Goal: Communication & Community: Answer question/provide support

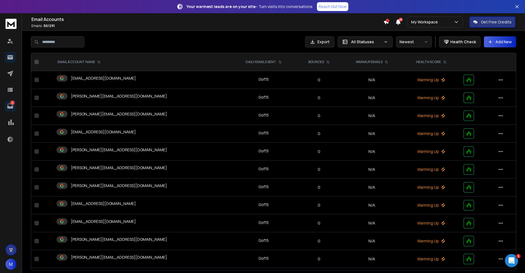
click at [14, 101] on p "2" at bounding box center [12, 103] width 4 height 4
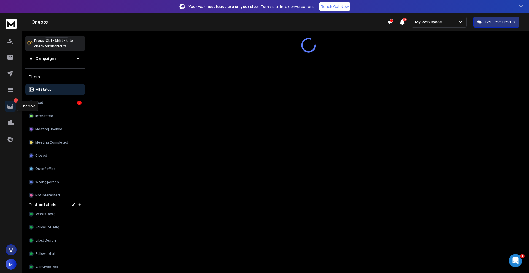
click at [44, 105] on div "All Status Lead 2 Interested Meeting Booked Meeting Completed Closed Out of off…" at bounding box center [54, 142] width 59 height 117
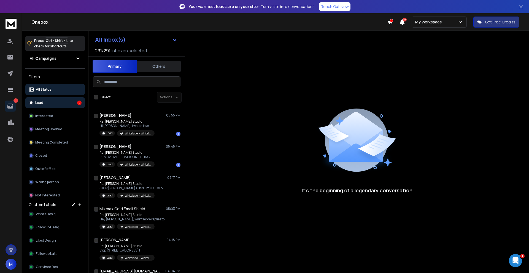
click at [45, 101] on button "Lead 2" at bounding box center [54, 102] width 59 height 11
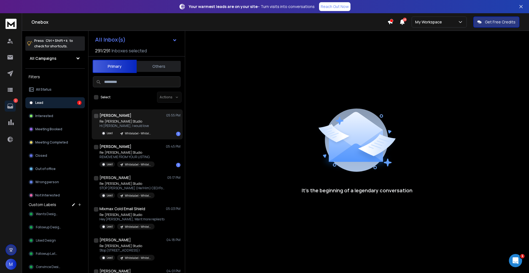
click at [160, 123] on div "Re: [PERSON_NAME] Studio Hi [PERSON_NAME], I would love Lead Whitelabel - White…" at bounding box center [139, 127] width 81 height 17
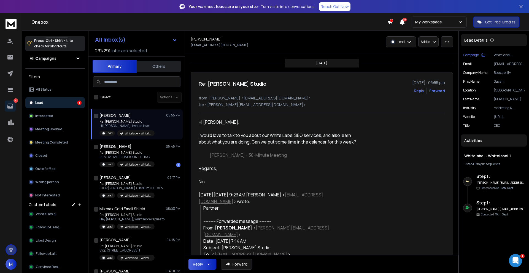
click at [420, 90] on button "Reply" at bounding box center [419, 91] width 10 height 6
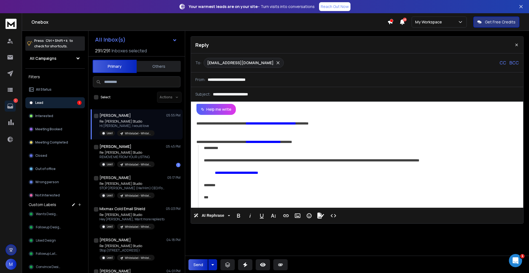
drag, startPoint x: 193, startPoint y: 264, endPoint x: 191, endPoint y: 257, distance: 7.1
click at [193, 264] on button "Send" at bounding box center [197, 264] width 19 height 11
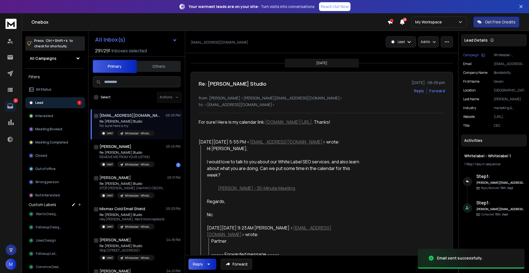
click at [397, 42] on p "Lead" at bounding box center [400, 42] width 7 height 4
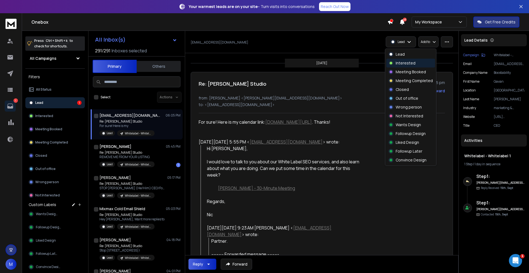
click at [403, 64] on p "Interested" at bounding box center [405, 63] width 20 height 6
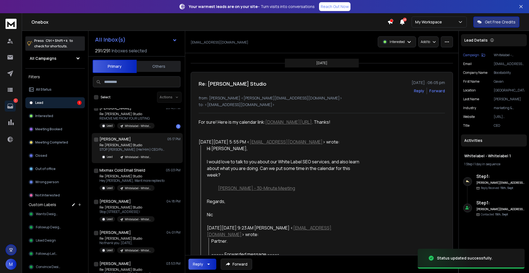
scroll to position [37, 0]
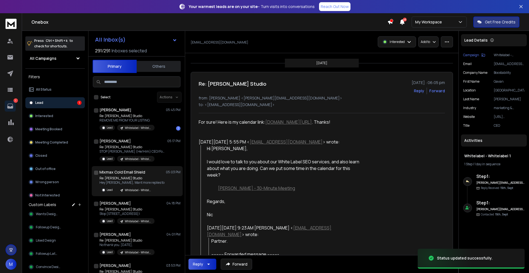
click at [143, 174] on h1 "Mixmax Cold Email Shield" at bounding box center [122, 172] width 46 height 6
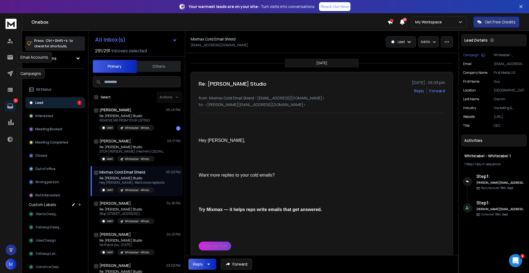
click at [10, 51] on div "1" at bounding box center [11, 91] width 13 height 111
click at [13, 44] on link at bounding box center [10, 41] width 11 height 11
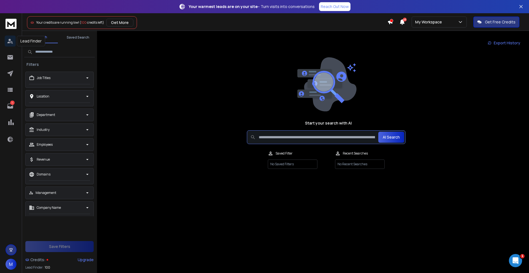
click at [14, 36] on link at bounding box center [10, 41] width 11 height 11
click at [6, 107] on link "1" at bounding box center [10, 106] width 11 height 11
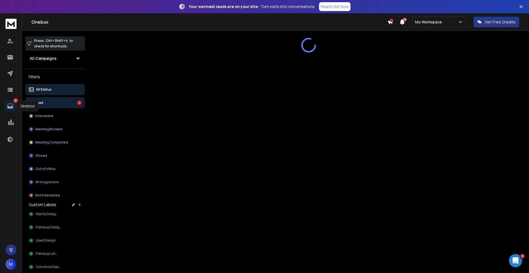
click at [39, 101] on p "Lead" at bounding box center [39, 103] width 8 height 4
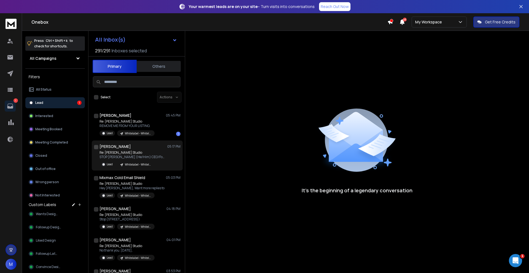
click at [141, 150] on div "[PERSON_NAME] 05:17 PM Re: [PERSON_NAME] Studio STOP [PERSON_NAME] (He/Him) CEO…" at bounding box center [139, 155] width 81 height 23
